Goal: Task Accomplishment & Management: Use online tool/utility

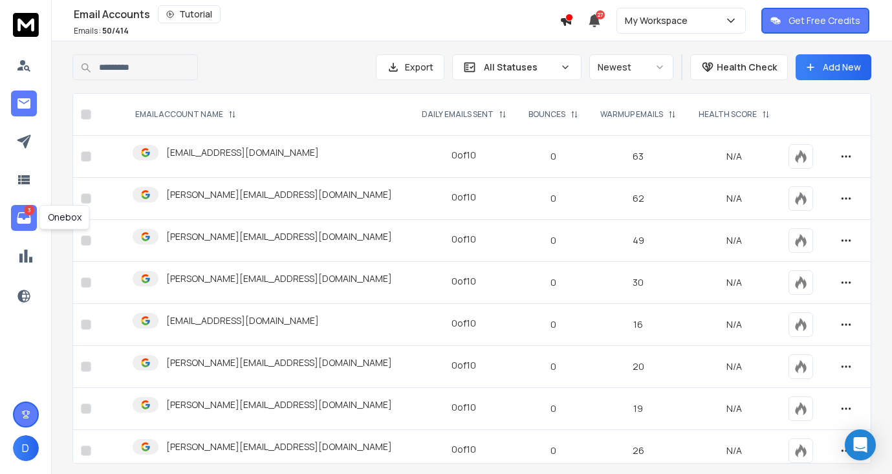
click at [25, 212] on p "3" at bounding box center [29, 210] width 10 height 10
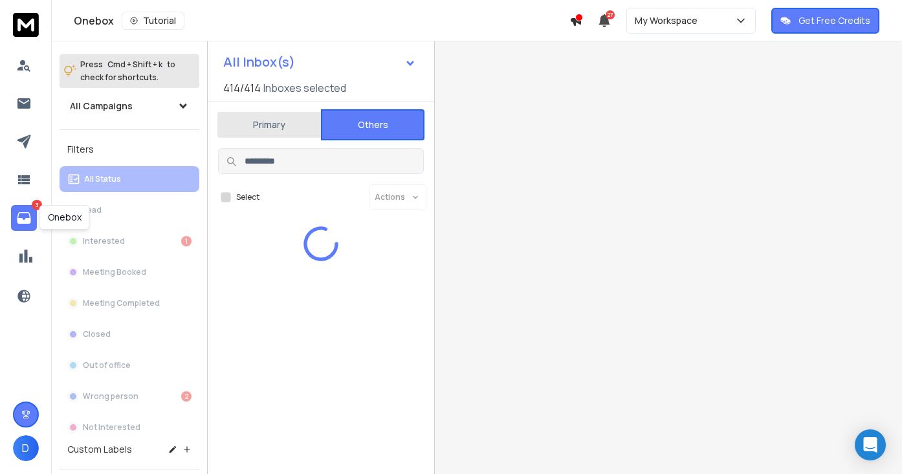
click at [380, 116] on button "Others" at bounding box center [372, 124] width 103 height 31
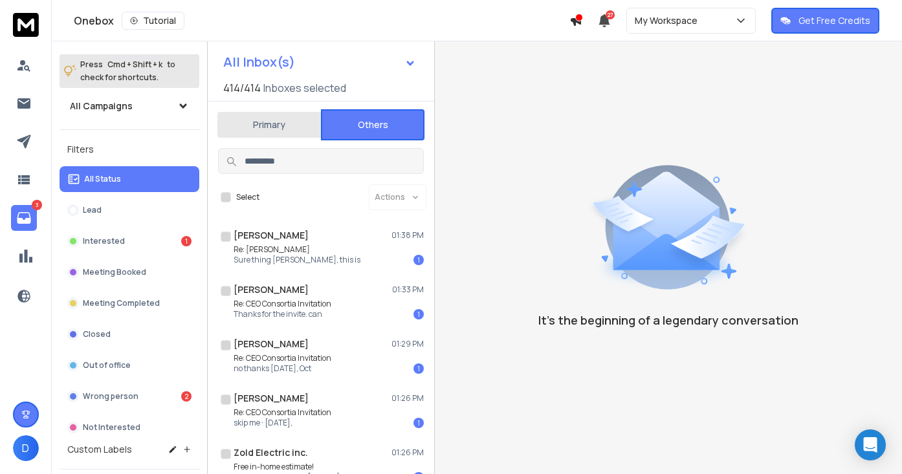
scroll to position [596, 0]
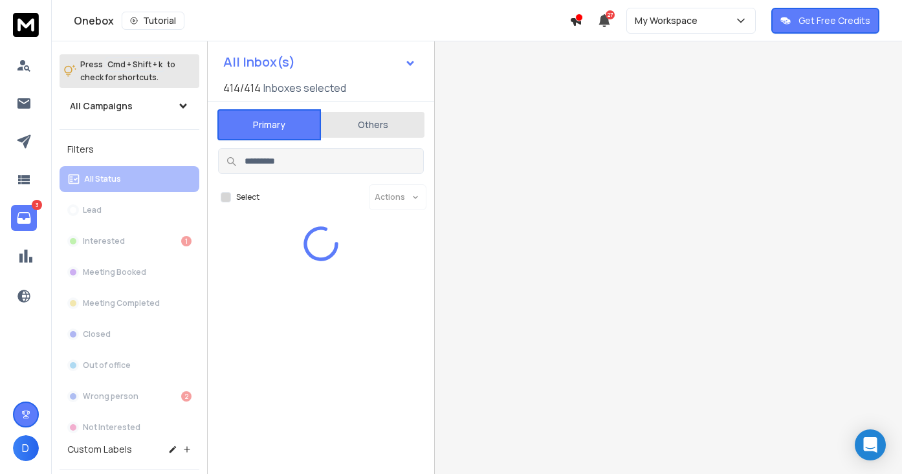
click at [297, 129] on button "Primary" at bounding box center [268, 124] width 103 height 31
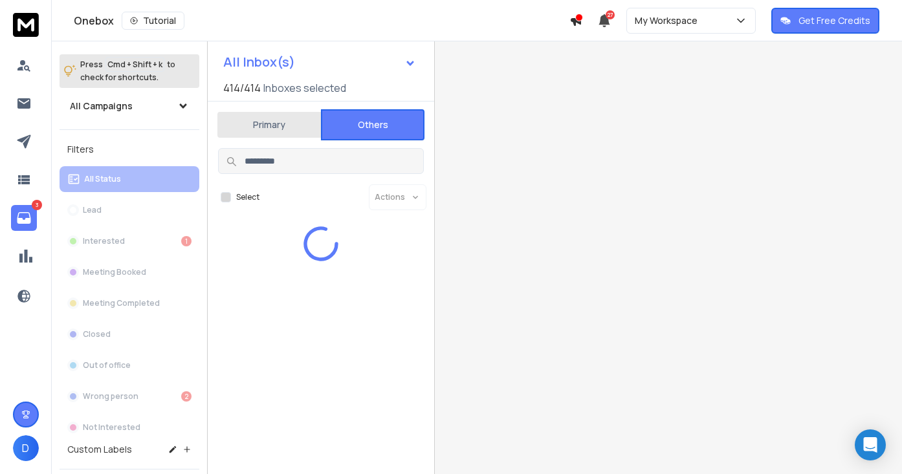
click at [337, 125] on button "Others" at bounding box center [372, 124] width 103 height 31
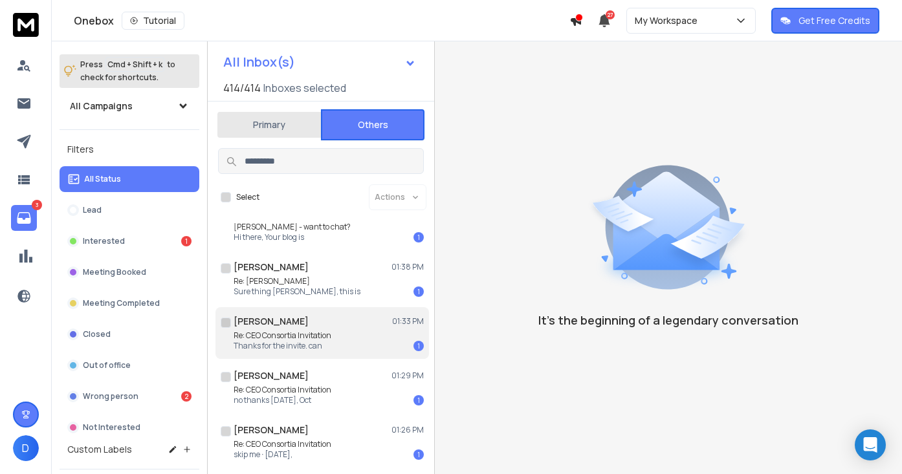
scroll to position [422, 0]
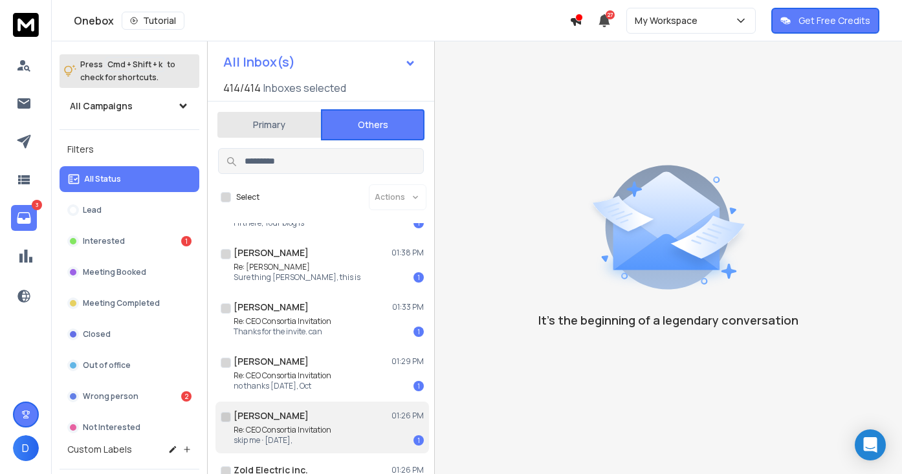
click at [373, 412] on div "Charlie Erith 01:26 PM" at bounding box center [329, 415] width 190 height 13
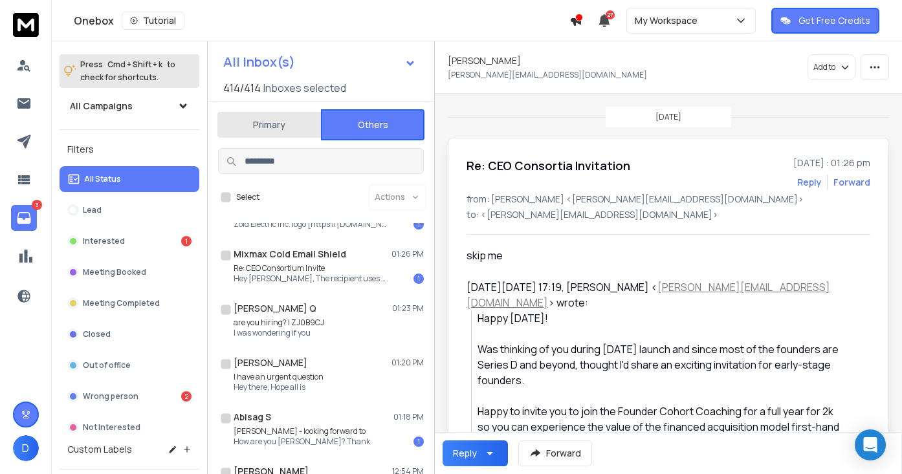
scroll to position [786, 0]
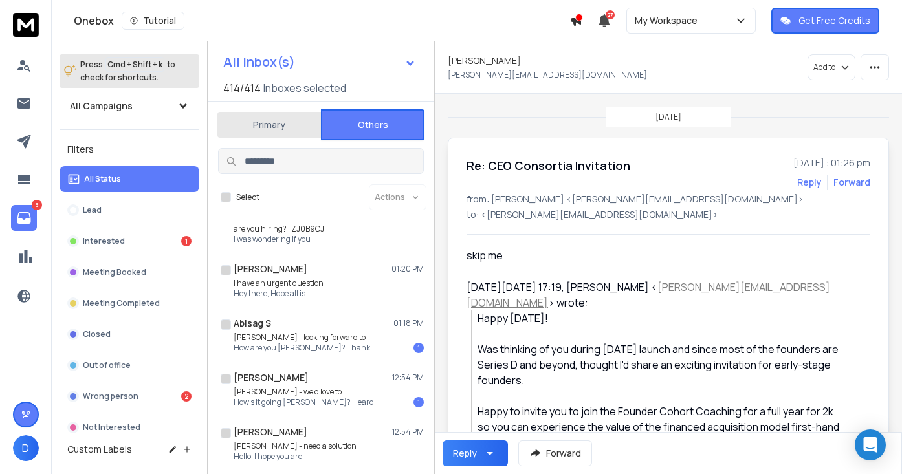
click at [287, 121] on button "Primary" at bounding box center [268, 125] width 103 height 28
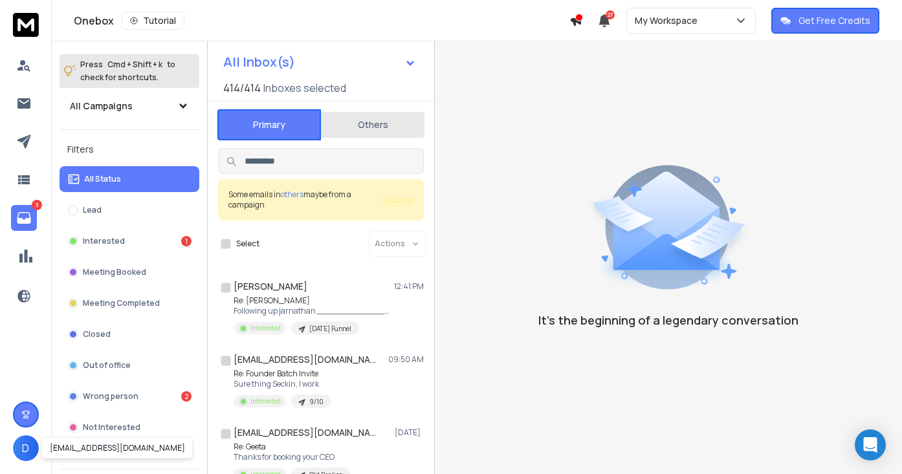
click at [20, 450] on span "D" at bounding box center [26, 448] width 26 height 26
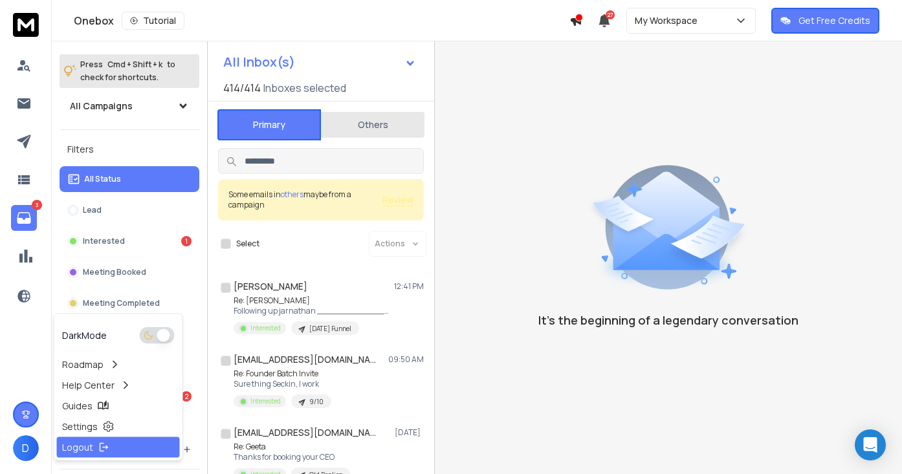
click at [83, 446] on p "Logout" at bounding box center [77, 447] width 31 height 13
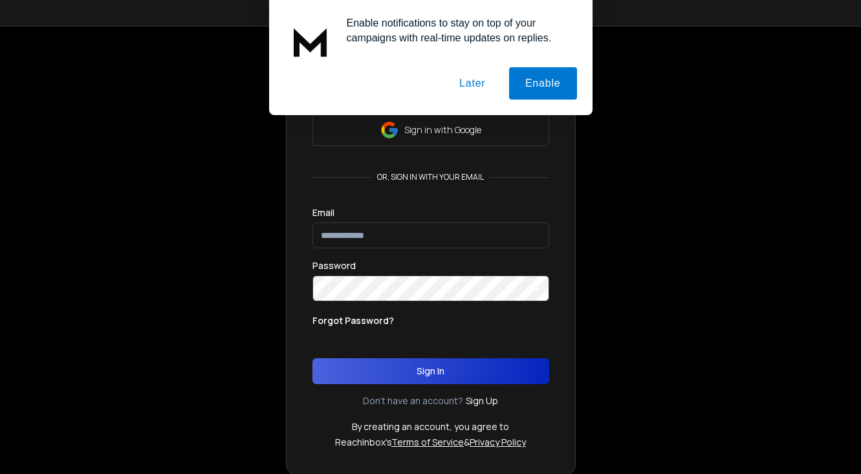
click at [392, 234] on input "email" at bounding box center [430, 236] width 237 height 26
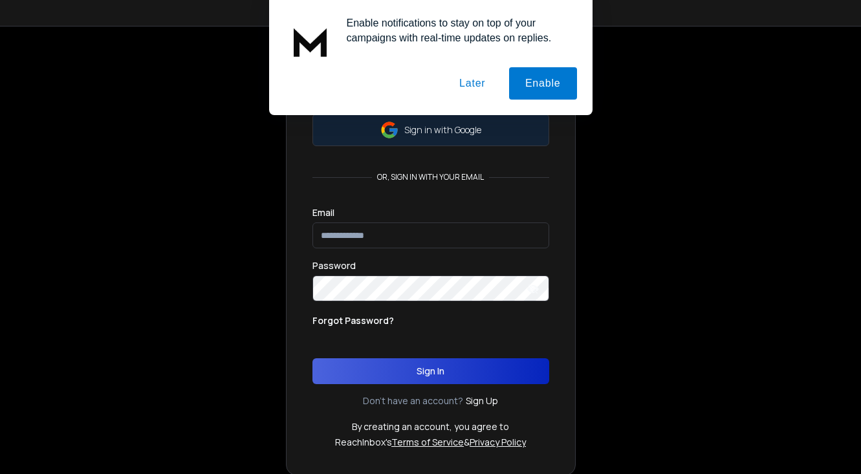
paste input "**********"
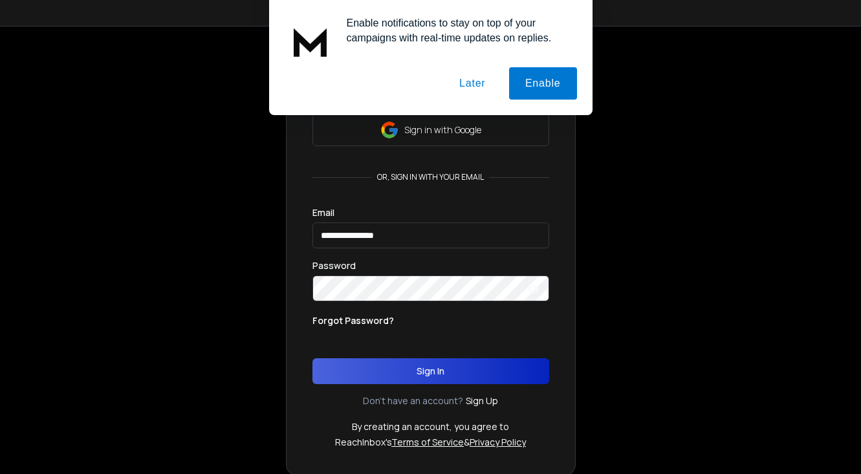
type input "**********"
click at [479, 82] on button "Later" at bounding box center [472, 83] width 58 height 32
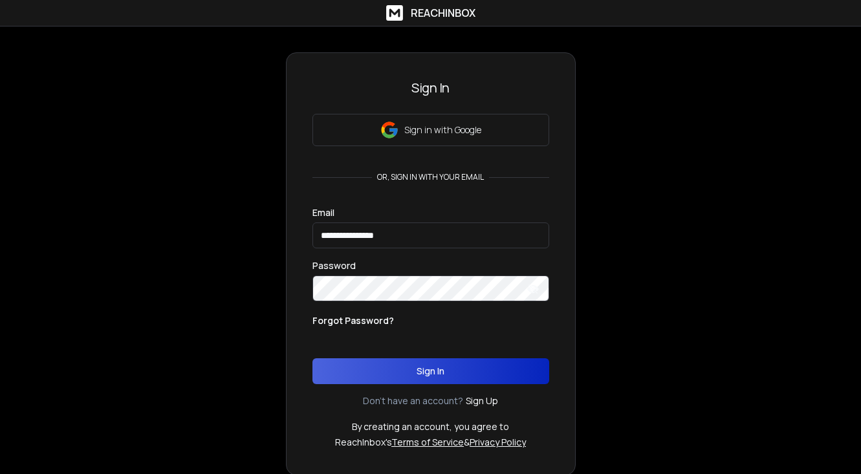
click at [409, 271] on div "Password" at bounding box center [430, 281] width 237 height 40
click at [409, 274] on div "Password" at bounding box center [430, 281] width 237 height 40
click at [451, 366] on button "Sign In" at bounding box center [430, 371] width 237 height 26
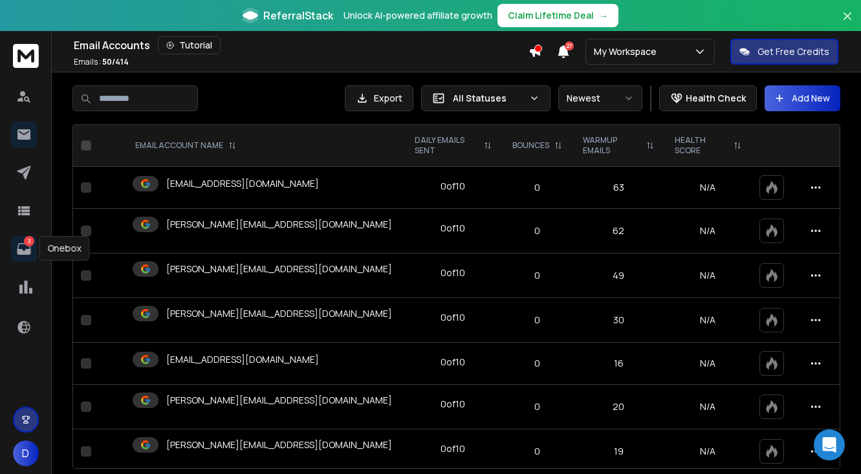
click at [30, 241] on p "3" at bounding box center [29, 241] width 10 height 10
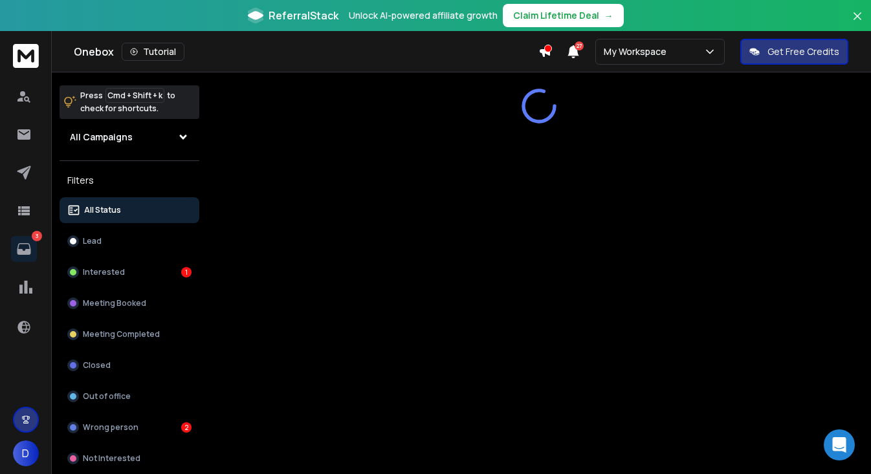
click at [27, 466] on span "D" at bounding box center [26, 454] width 26 height 26
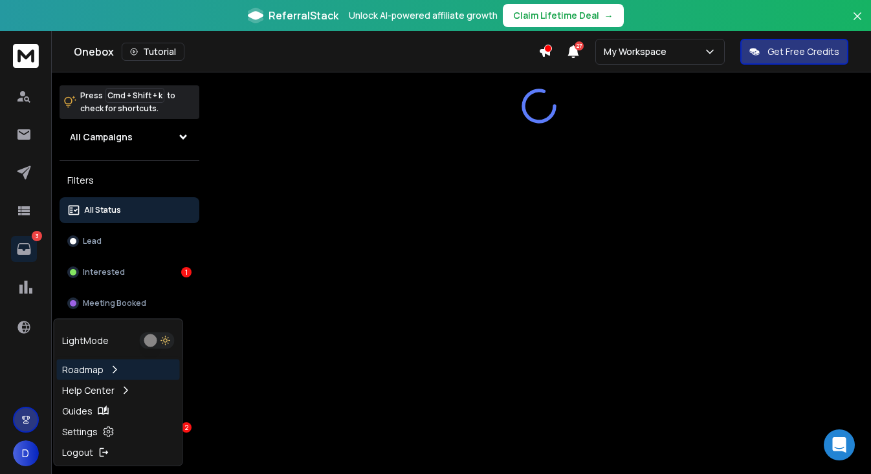
click at [161, 340] on icon at bounding box center [165, 341] width 10 height 10
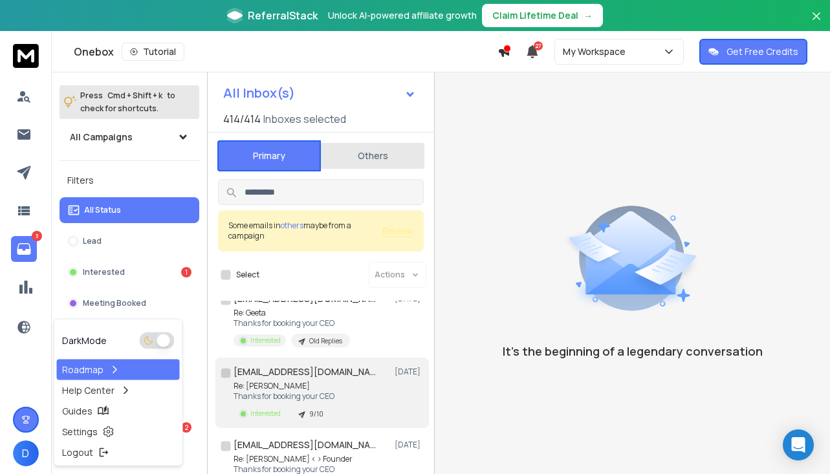
scroll to position [160, 0]
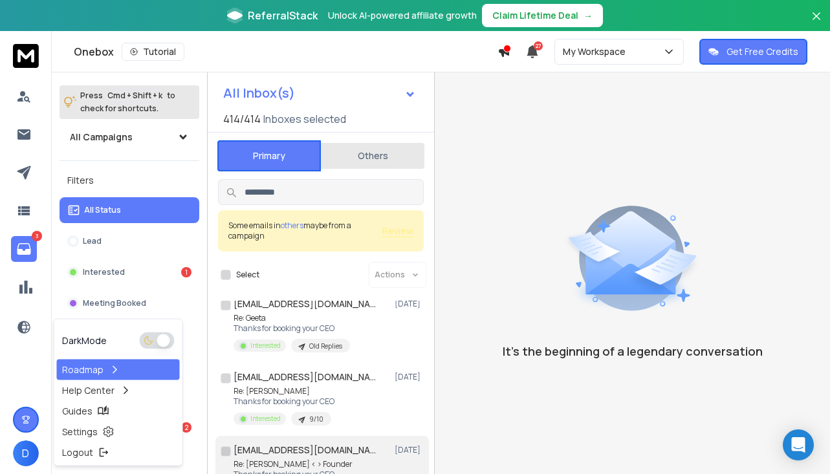
click at [349, 439] on div "jingram01@gmail.com 11 Oct Re: James < > Founder Thanks for booking your CEO In…" at bounding box center [321, 471] width 213 height 71
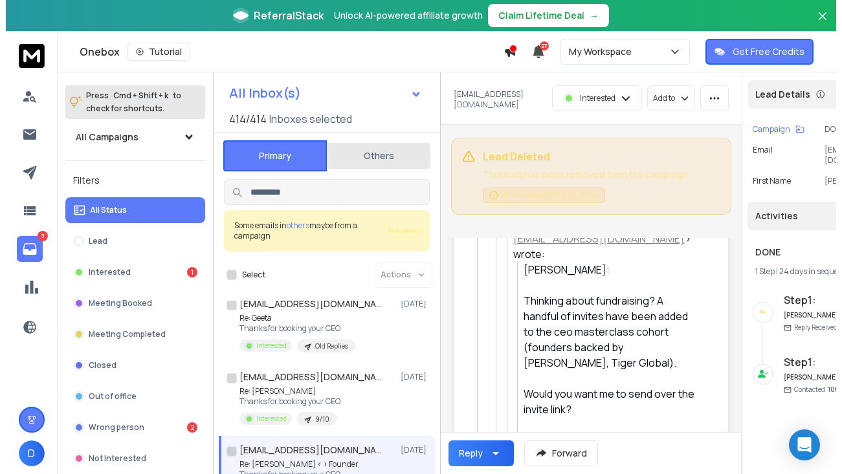
scroll to position [1441, 0]
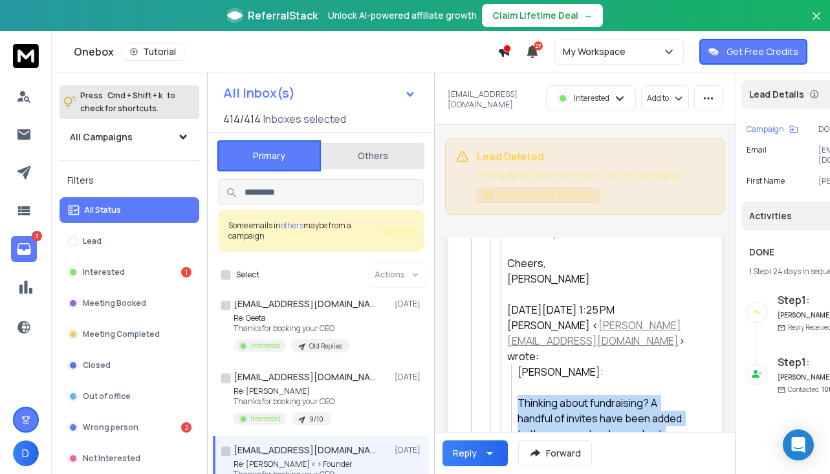
drag, startPoint x: 505, startPoint y: 314, endPoint x: 567, endPoint y: 366, distance: 81.3
click at [567, 366] on blockquote "---------- Forwarded message --------- From: James Ingram < jingram01@gmail.com…" at bounding box center [597, 418] width 193 height 761
drag, startPoint x: 523, startPoint y: 309, endPoint x: 650, endPoint y: 360, distance: 136.5
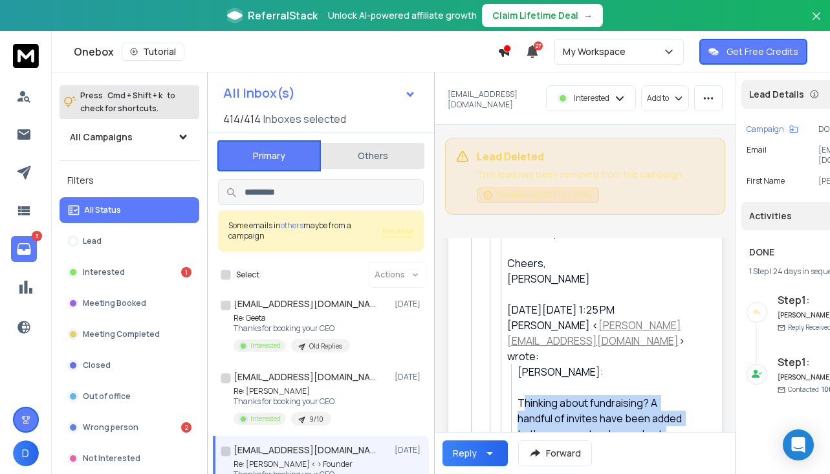
drag, startPoint x: 648, startPoint y: 363, endPoint x: 516, endPoint y: 303, distance: 145.3
copy div "Thinking about fundraising? A handful of invites have been added to the ceo mas…"
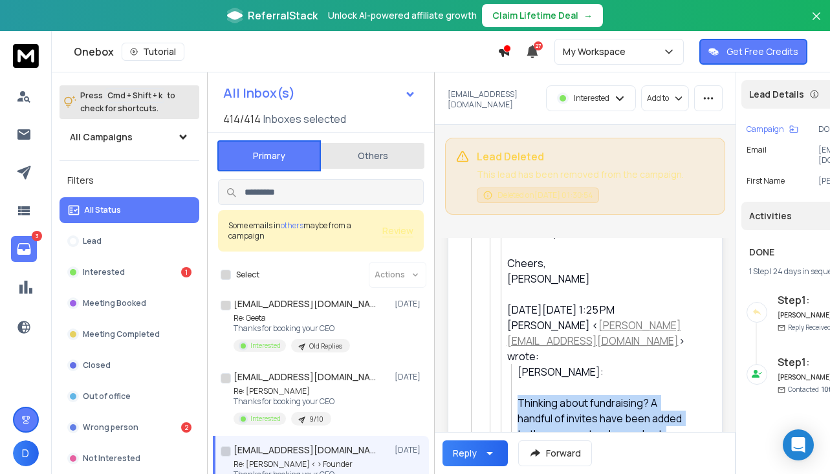
drag, startPoint x: 518, startPoint y: 310, endPoint x: 662, endPoint y: 362, distance: 153.3
copy div "Thinking about fundraising? A handful of invites have been added to the ceo mas…"
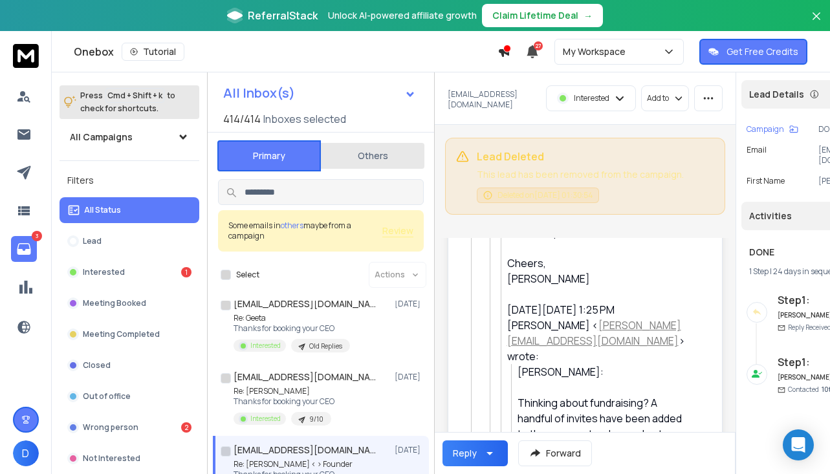
copy br
